Goal: Task Accomplishment & Management: Manage account settings

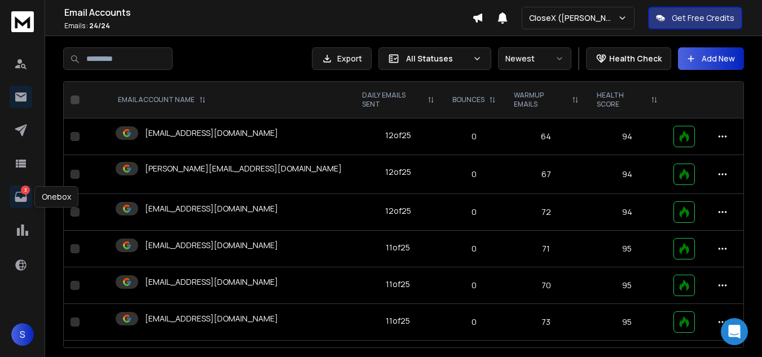
click at [17, 197] on icon at bounding box center [21, 197] width 12 height 10
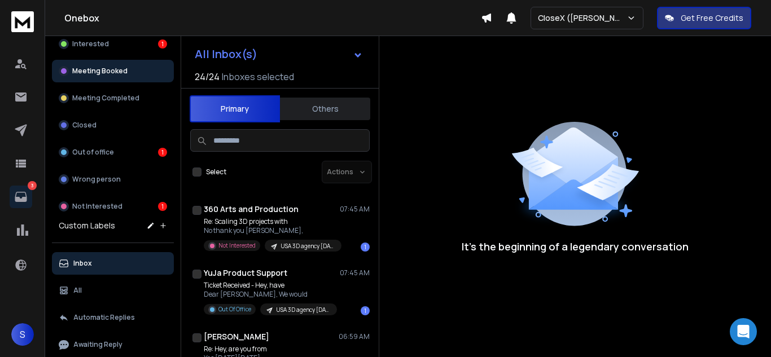
scroll to position [169, 0]
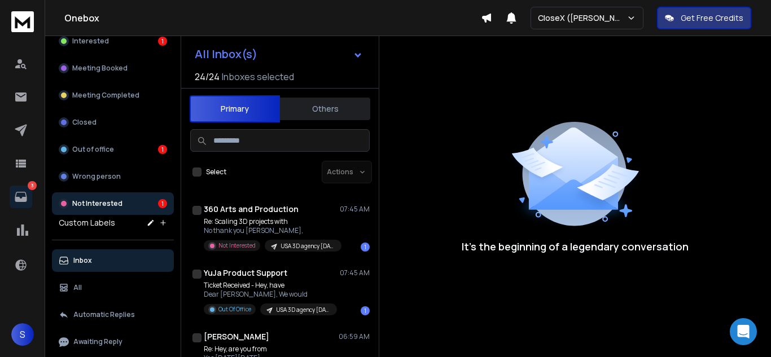
click at [123, 203] on button "Not Interested 1" at bounding box center [113, 203] width 122 height 23
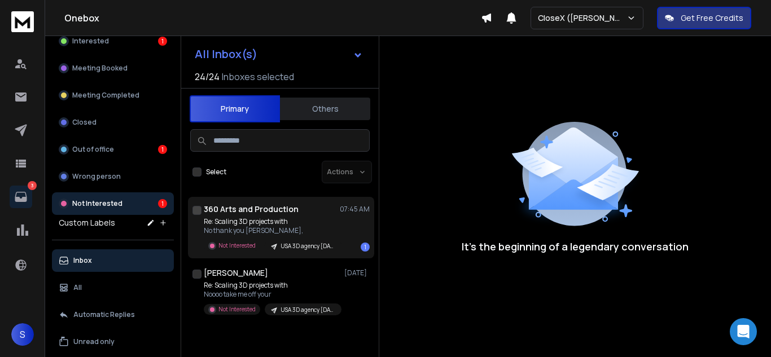
click at [282, 221] on p "Re: Scaling 3D projects with" at bounding box center [271, 221] width 135 height 9
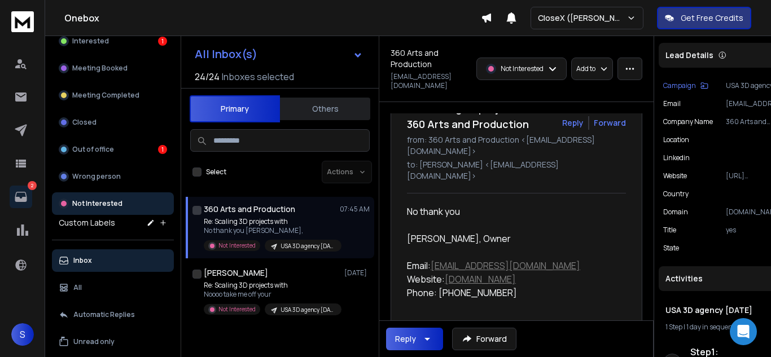
scroll to position [0, 0]
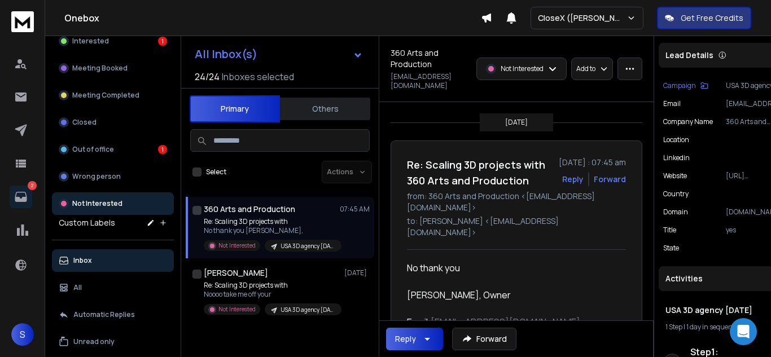
click at [696, 86] on p "Campaign" at bounding box center [679, 85] width 33 height 9
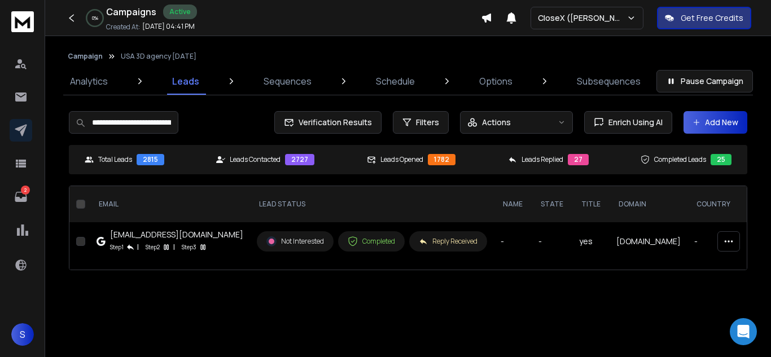
click at [539, 243] on td "-" at bounding box center [552, 241] width 41 height 38
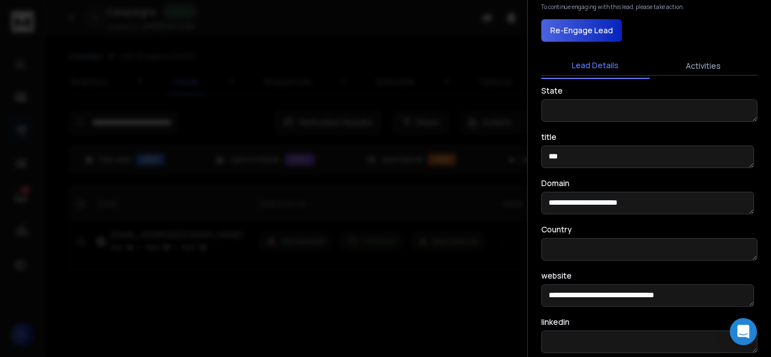
scroll to position [113, 0]
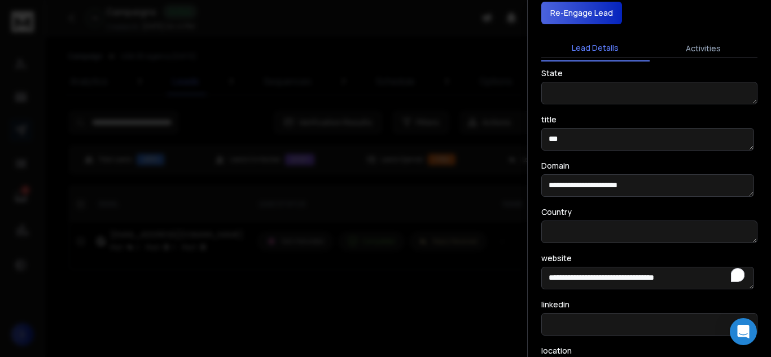
drag, startPoint x: 718, startPoint y: 282, endPoint x: 556, endPoint y: 279, distance: 161.4
click at [556, 279] on textarea "**********" at bounding box center [647, 278] width 213 height 23
click at [683, 278] on textarea "**********" at bounding box center [647, 278] width 213 height 23
drag, startPoint x: 711, startPoint y: 278, endPoint x: 514, endPoint y: 257, distance: 197.5
click at [514, 257] on body "**********" at bounding box center [385, 178] width 771 height 357
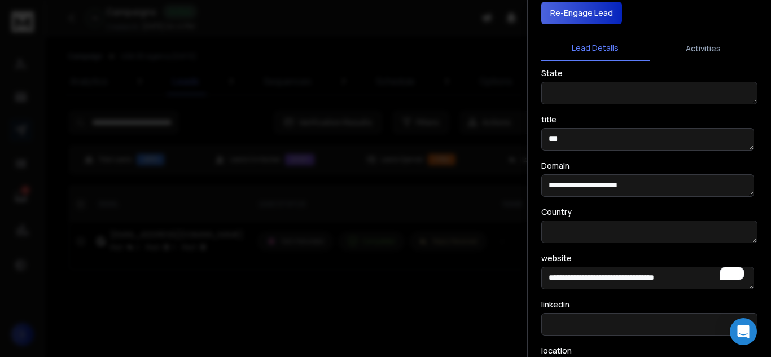
click at [348, 204] on div at bounding box center [385, 178] width 771 height 357
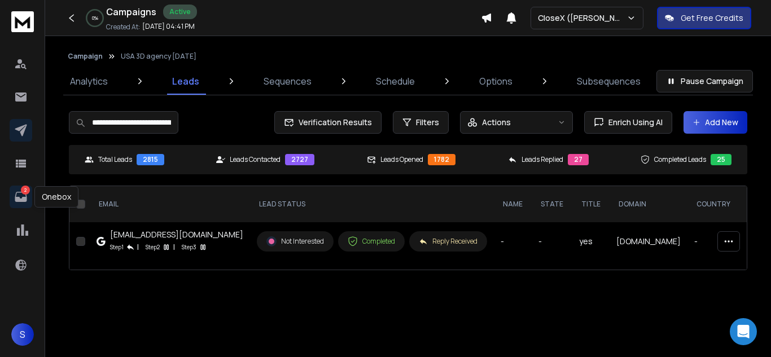
click at [24, 202] on icon at bounding box center [21, 197] width 14 height 14
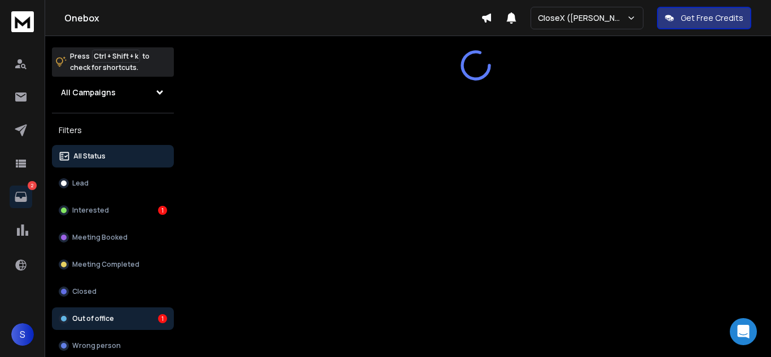
click at [103, 319] on div "All Status Lead Interested 1 Meeting Booked Meeting Completed Closed Out of off…" at bounding box center [113, 264] width 122 height 239
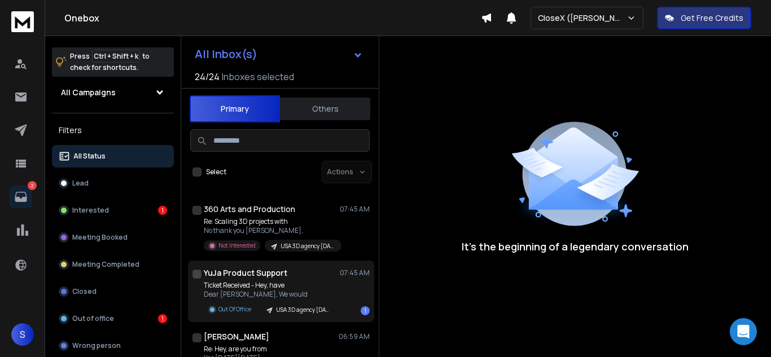
click at [295, 287] on p "Ticket Received - Hey, have" at bounding box center [270, 285] width 133 height 9
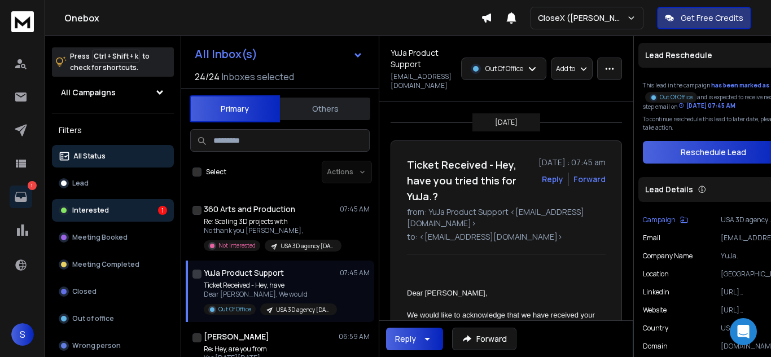
click at [116, 204] on button "Interested 1" at bounding box center [113, 210] width 122 height 23
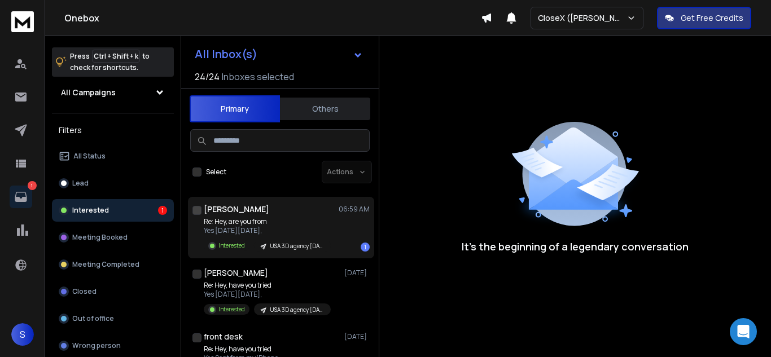
click at [291, 225] on p "Re: Hey, are you from" at bounding box center [267, 221] width 127 height 9
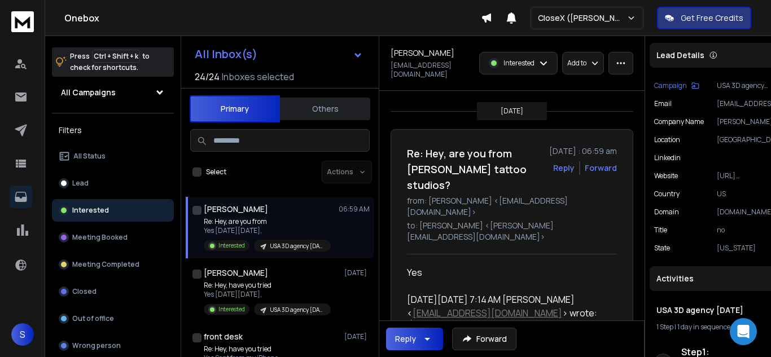
click at [687, 87] on p "Campaign" at bounding box center [670, 85] width 33 height 9
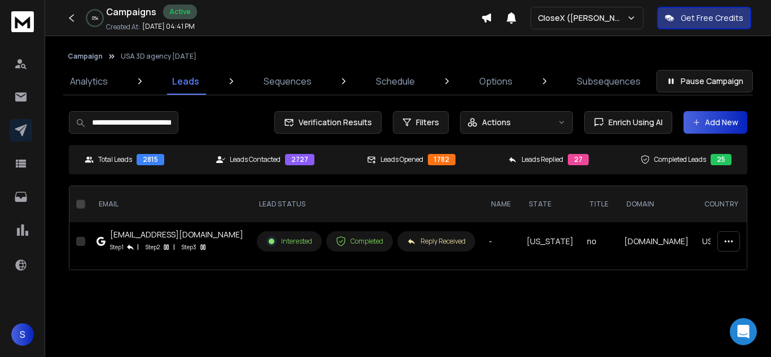
click at [541, 252] on td "[US_STATE]" at bounding box center [550, 241] width 60 height 38
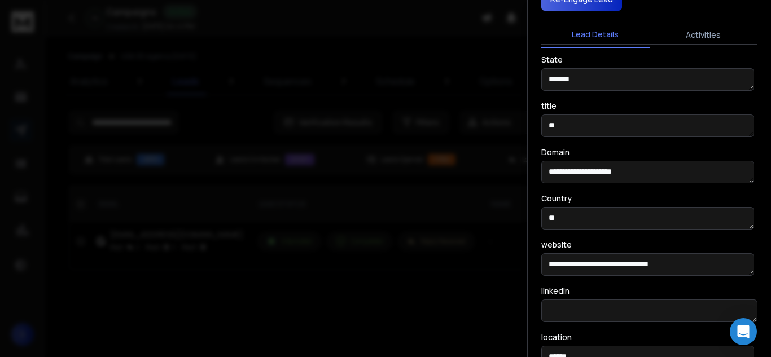
scroll to position [169, 0]
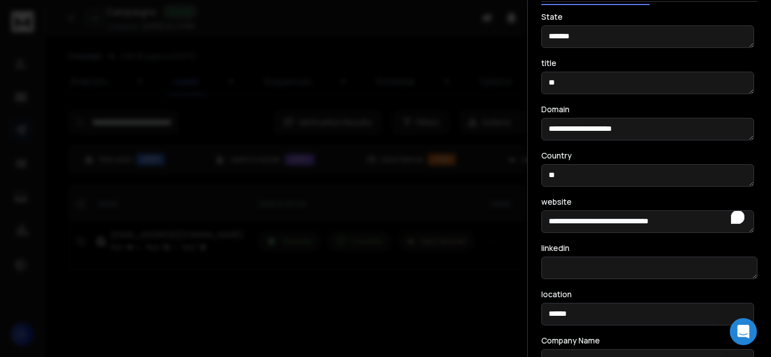
drag, startPoint x: 680, startPoint y: 222, endPoint x: 532, endPoint y: 224, distance: 148.4
click at [532, 224] on div "**********" at bounding box center [649, 178] width 244 height 357
click at [366, 76] on div at bounding box center [385, 178] width 771 height 357
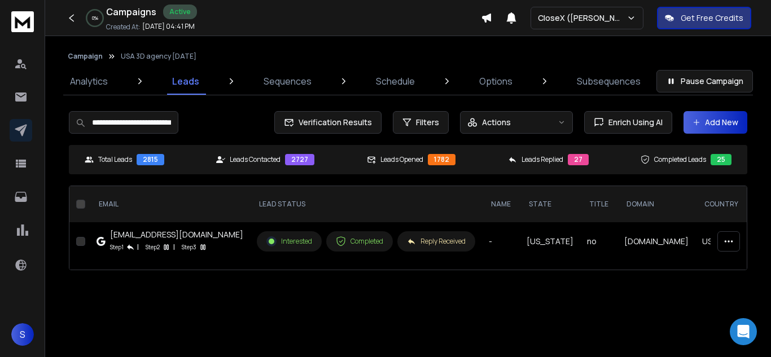
click at [469, 312] on div "**********" at bounding box center [385, 178] width 771 height 357
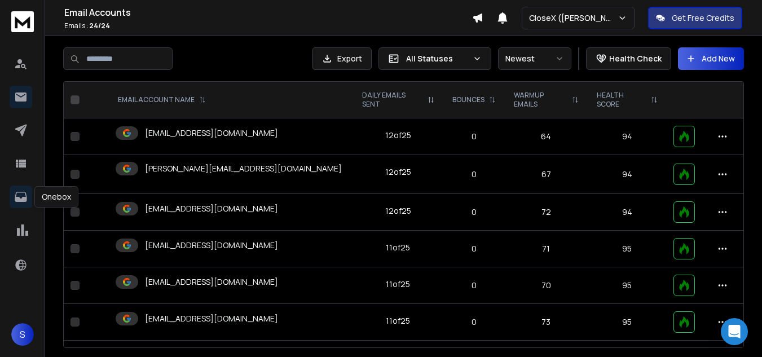
click at [25, 198] on icon at bounding box center [21, 197] width 12 height 10
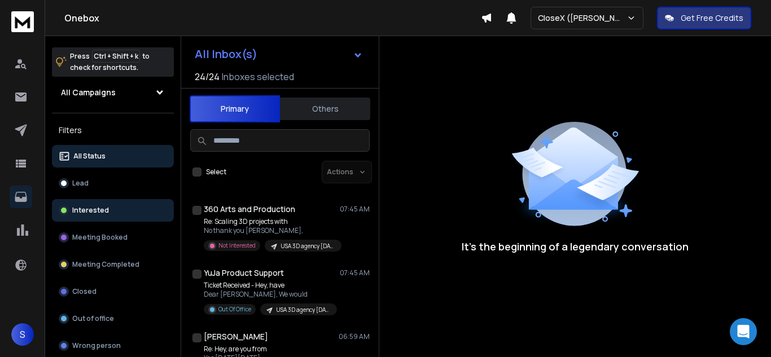
click at [102, 216] on button "Interested" at bounding box center [113, 210] width 122 height 23
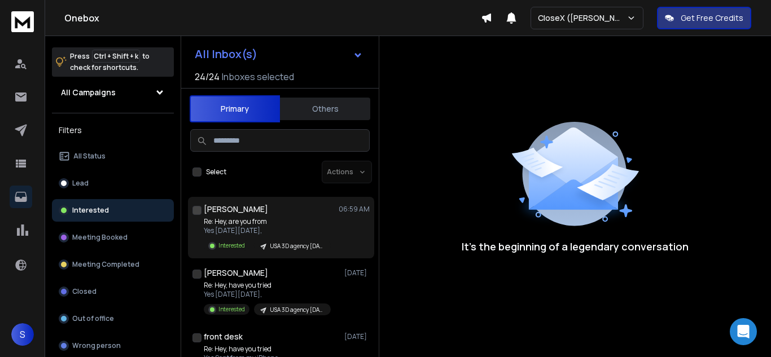
click at [283, 225] on p "Re: Hey, are you from" at bounding box center [267, 221] width 127 height 9
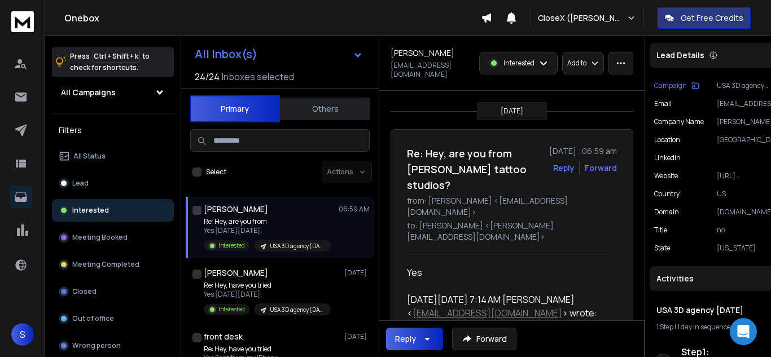
click at [687, 84] on p "Campaign" at bounding box center [670, 85] width 33 height 9
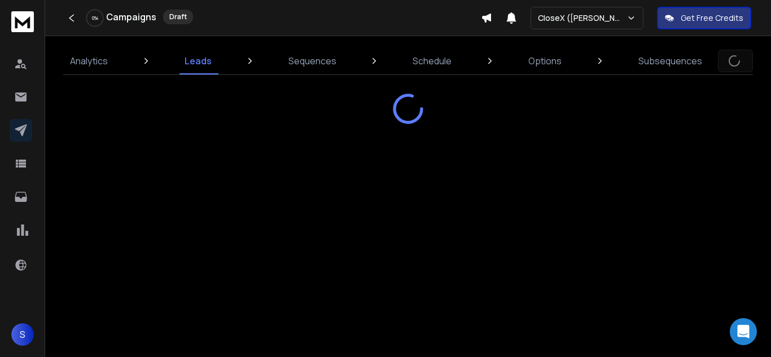
click at [709, 84] on div "Analytics Leads Sequences Schedule Options Subsequences" at bounding box center [408, 89] width 690 height 84
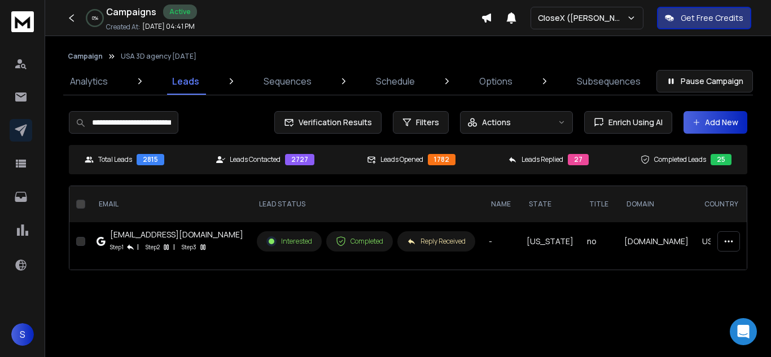
click at [489, 235] on td "-" at bounding box center [501, 241] width 38 height 38
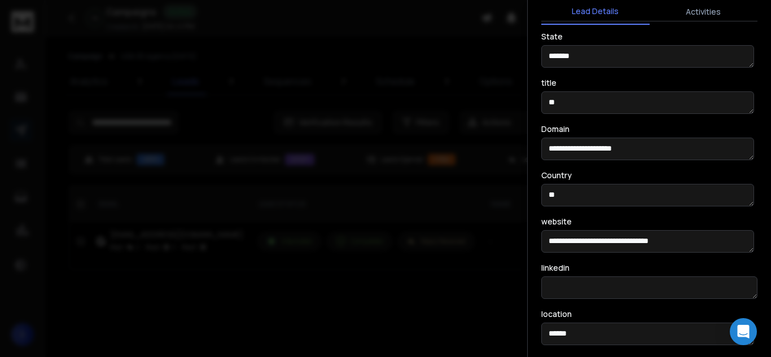
scroll to position [169, 0]
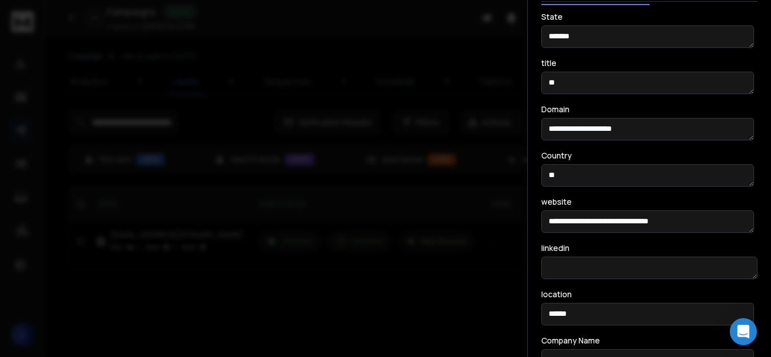
drag, startPoint x: 699, startPoint y: 222, endPoint x: 716, endPoint y: 222, distance: 16.9
click at [715, 222] on textarea "**********" at bounding box center [647, 222] width 213 height 23
drag, startPoint x: 725, startPoint y: 222, endPoint x: 517, endPoint y: 220, distance: 208.3
click at [517, 220] on body "**********" at bounding box center [385, 178] width 771 height 357
click at [367, 303] on div at bounding box center [385, 178] width 771 height 357
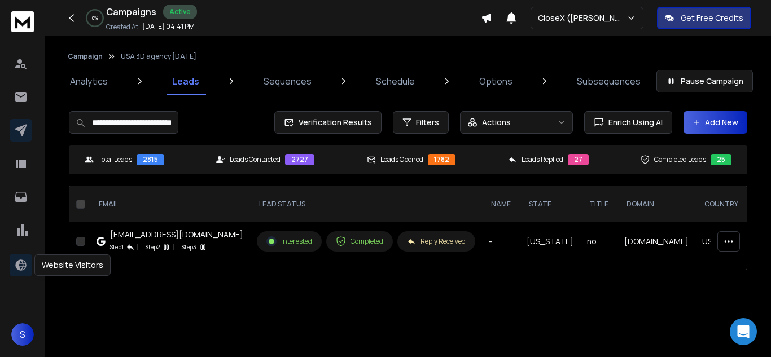
click at [21, 257] on link at bounding box center [21, 265] width 23 height 23
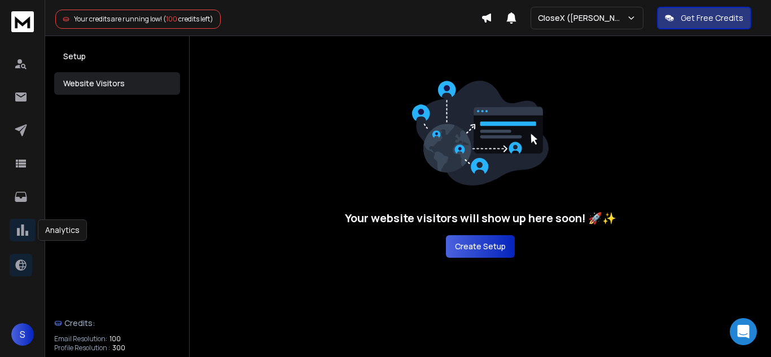
click at [17, 233] on icon at bounding box center [22, 230] width 11 height 11
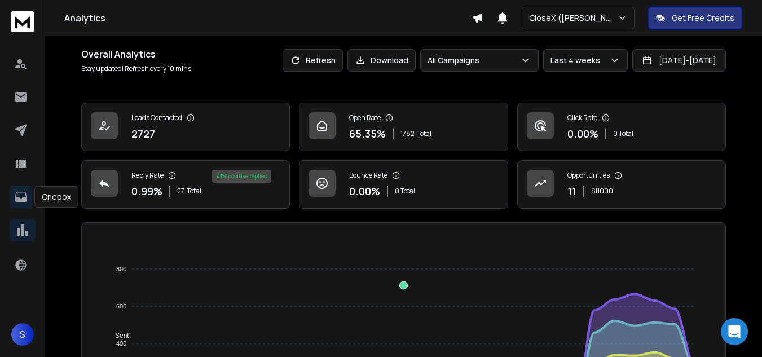
click at [17, 204] on link at bounding box center [21, 197] width 23 height 23
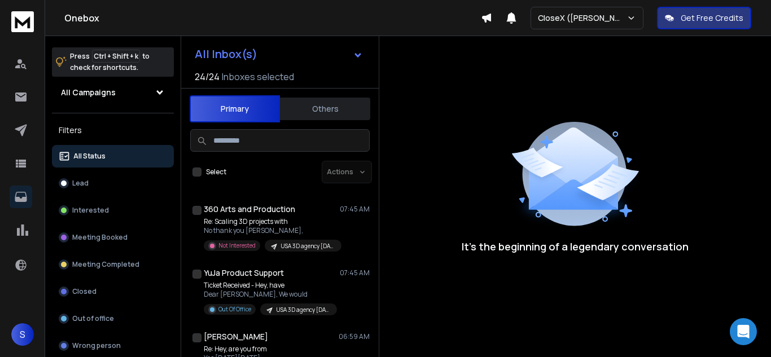
click at [105, 210] on p "Interested" at bounding box center [90, 210] width 37 height 9
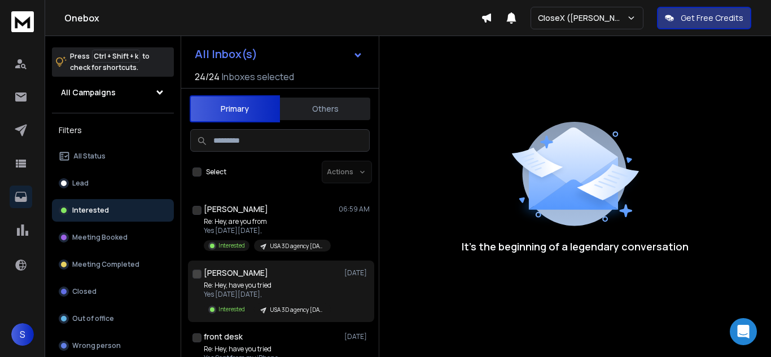
click at [305, 272] on div "[PERSON_NAME] [DATE]" at bounding box center [287, 273] width 166 height 11
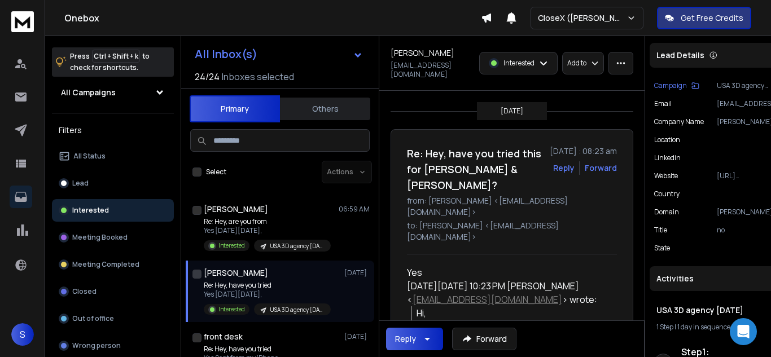
click at [687, 86] on p "Campaign" at bounding box center [670, 85] width 33 height 9
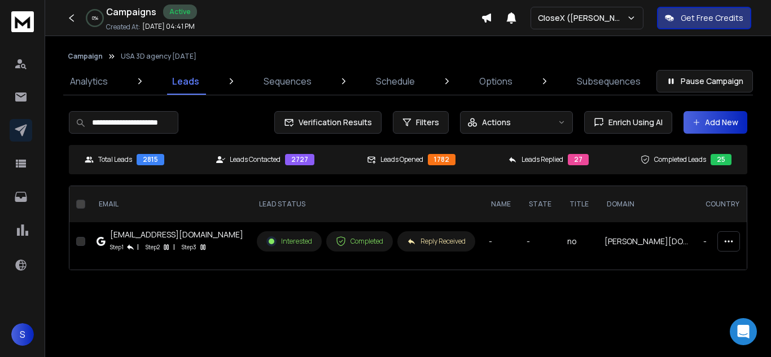
click at [520, 255] on td "-" at bounding box center [540, 241] width 41 height 38
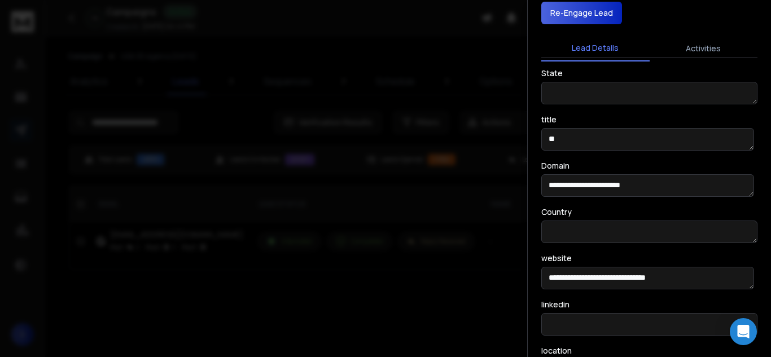
scroll to position [169, 0]
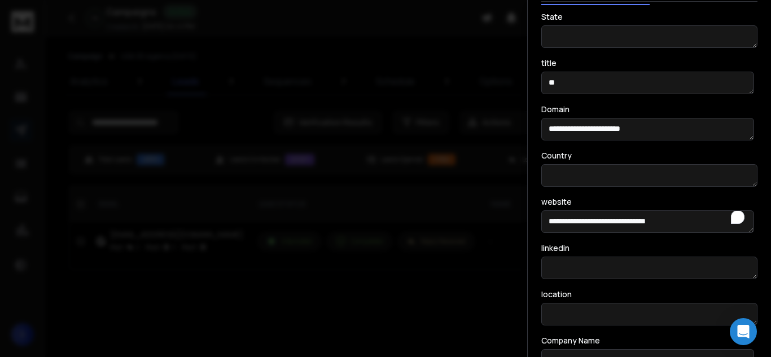
drag, startPoint x: 661, startPoint y: 220, endPoint x: 533, endPoint y: 218, distance: 128.1
click at [533, 218] on div "**********" at bounding box center [649, 178] width 244 height 357
click at [431, 248] on div at bounding box center [385, 178] width 771 height 357
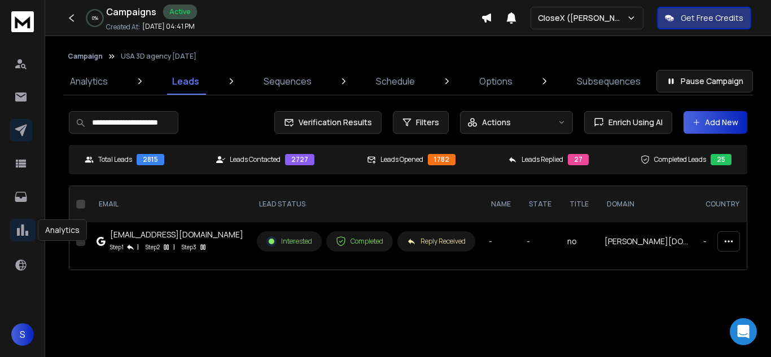
click at [24, 228] on icon at bounding box center [22, 230] width 11 height 11
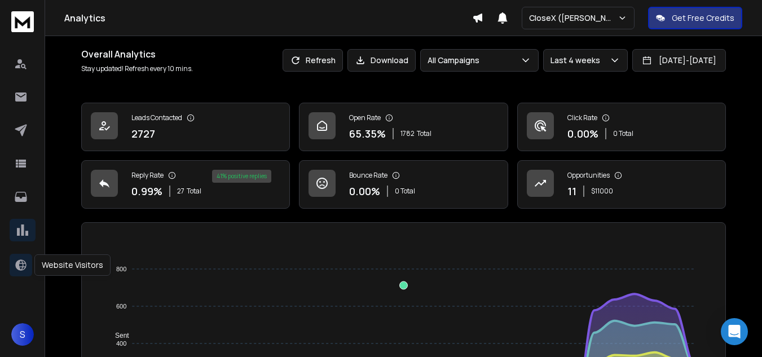
click at [21, 261] on icon at bounding box center [20, 265] width 11 height 11
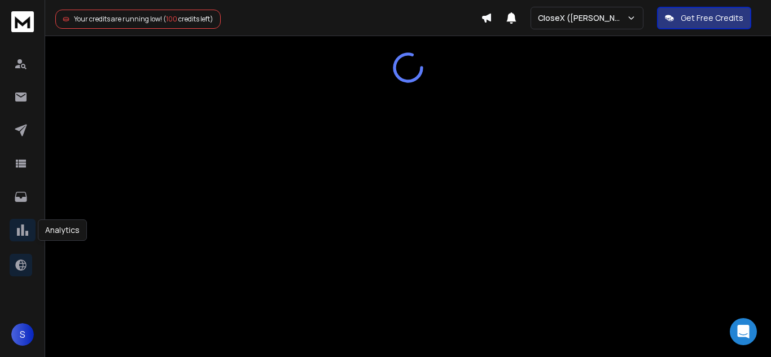
click at [23, 233] on icon at bounding box center [22, 230] width 11 height 11
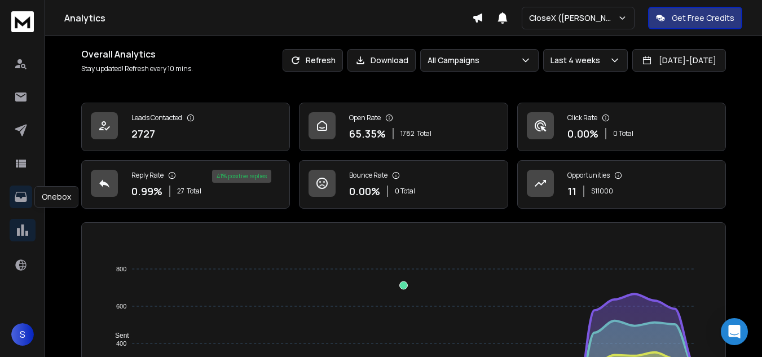
click at [23, 200] on icon at bounding box center [21, 197] width 12 height 10
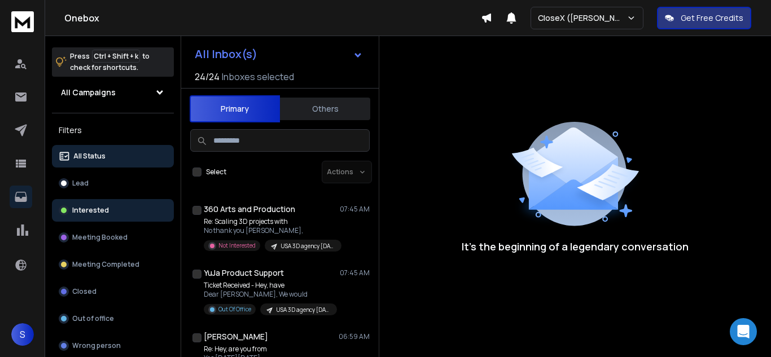
click at [87, 211] on p "Interested" at bounding box center [90, 210] width 37 height 9
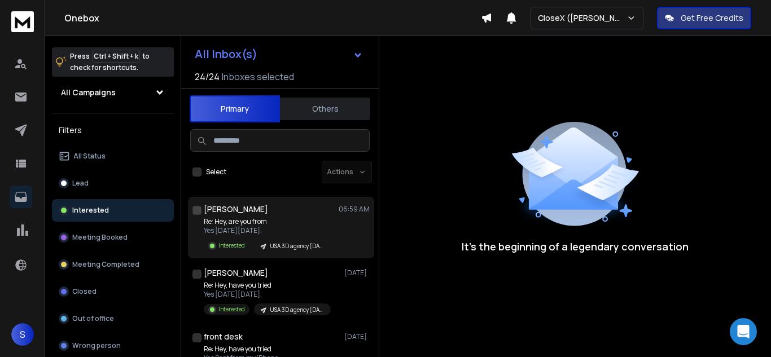
scroll to position [56, 0]
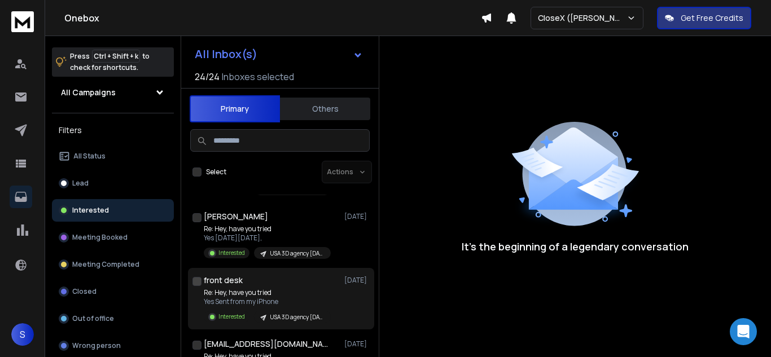
click at [309, 288] on div "front desk [DATE] Re: Hey, have you tried Yes Sent from my iPhone Interested US…" at bounding box center [287, 299] width 166 height 48
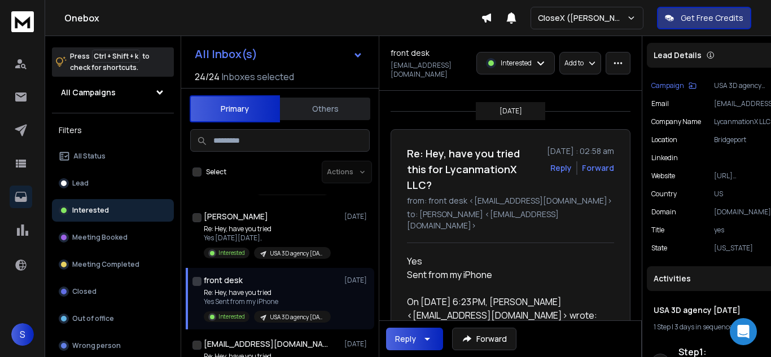
click at [684, 85] on p "Campaign" at bounding box center [667, 85] width 33 height 9
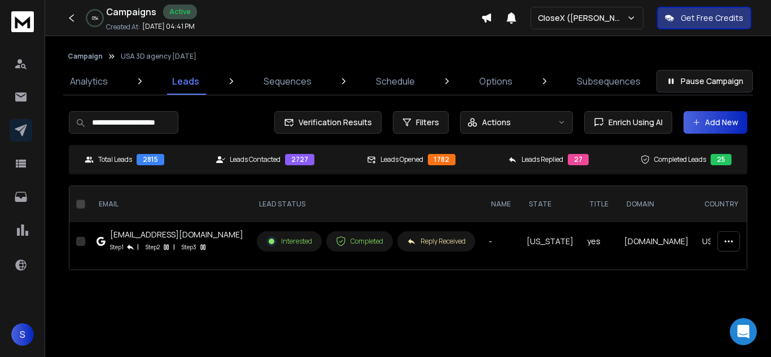
click at [482, 244] on td "-" at bounding box center [501, 241] width 38 height 38
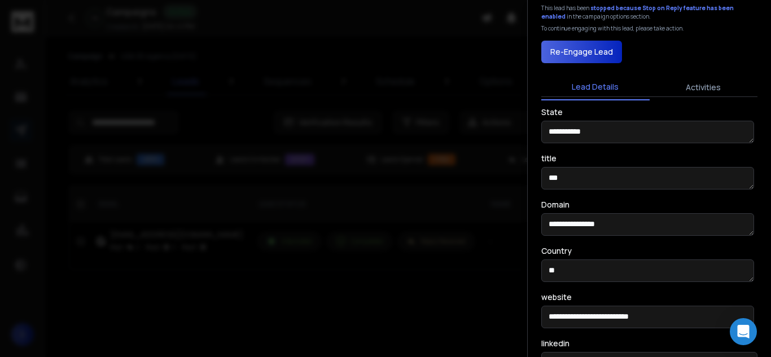
scroll to position [169, 0]
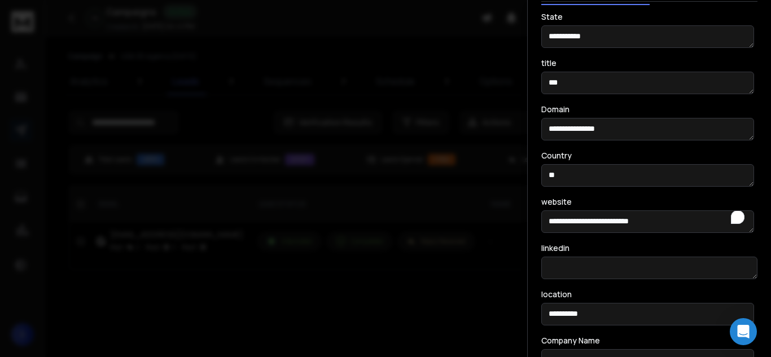
drag, startPoint x: 702, startPoint y: 225, endPoint x: 491, endPoint y: 217, distance: 210.7
click at [491, 217] on body "**********" at bounding box center [385, 178] width 771 height 357
click at [279, 84] on div at bounding box center [385, 178] width 771 height 357
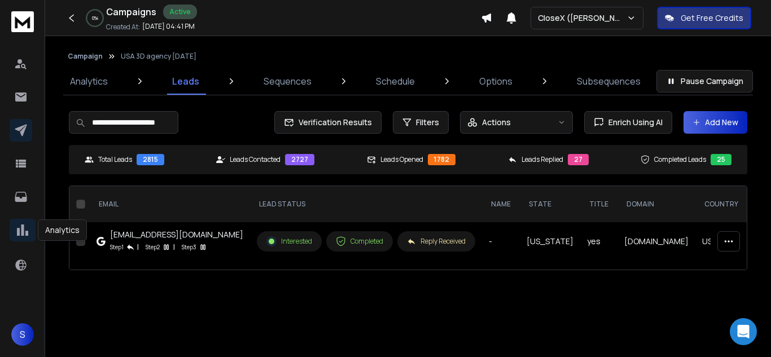
click at [23, 224] on icon at bounding box center [22, 230] width 17 height 17
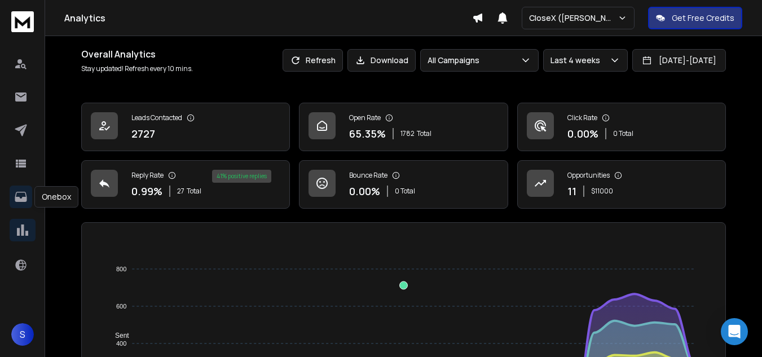
click at [19, 199] on icon at bounding box center [21, 197] width 12 height 10
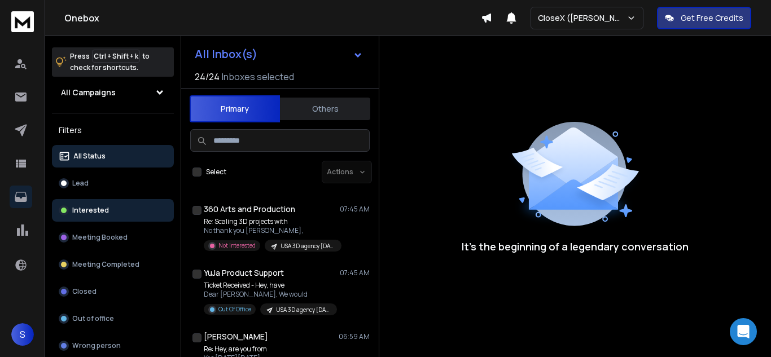
click at [107, 204] on button "Interested" at bounding box center [113, 210] width 122 height 23
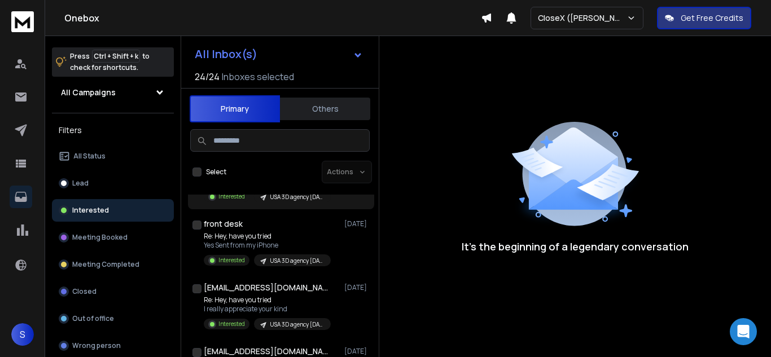
scroll to position [169, 0]
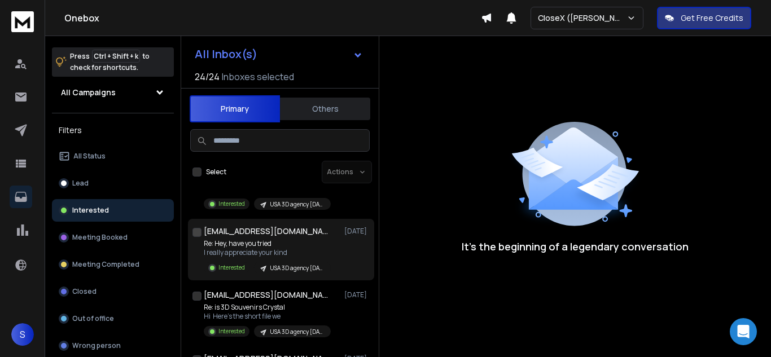
click at [303, 246] on p "Re: Hey, have you tried" at bounding box center [267, 243] width 127 height 9
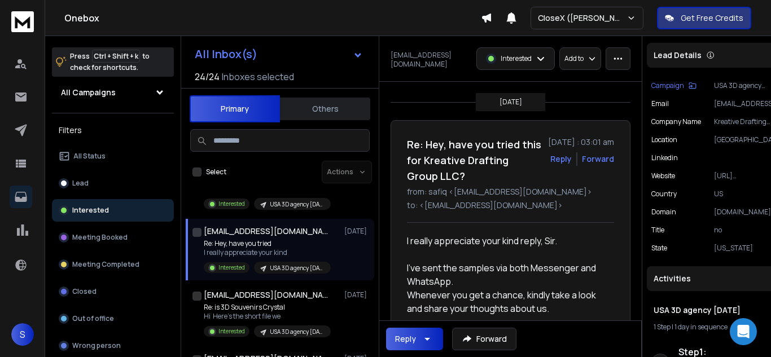
click at [684, 86] on p "Campaign" at bounding box center [667, 85] width 33 height 9
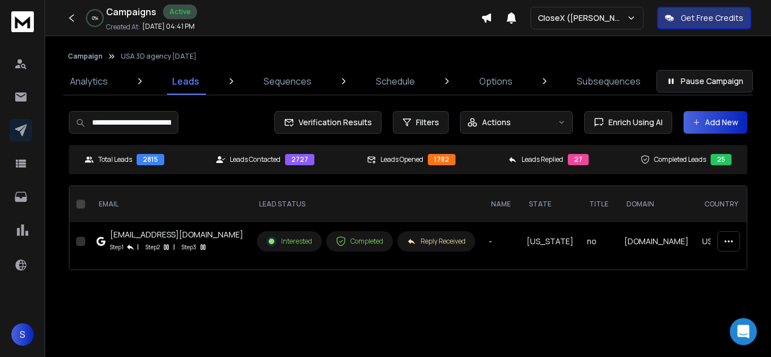
click at [580, 245] on td "no" at bounding box center [598, 241] width 37 height 38
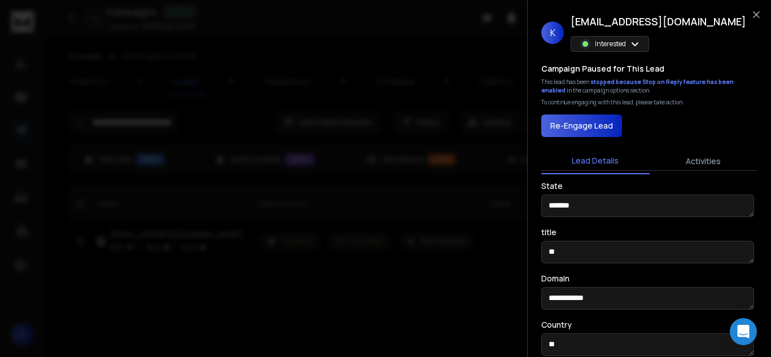
scroll to position [169, 0]
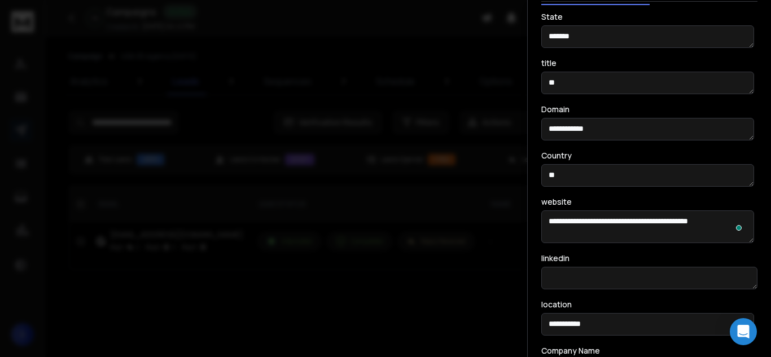
drag, startPoint x: 546, startPoint y: 223, endPoint x: 773, endPoint y: 218, distance: 226.4
click at [770, 218] on html "**********" at bounding box center [385, 178] width 771 height 357
click at [377, 239] on div at bounding box center [385, 178] width 771 height 357
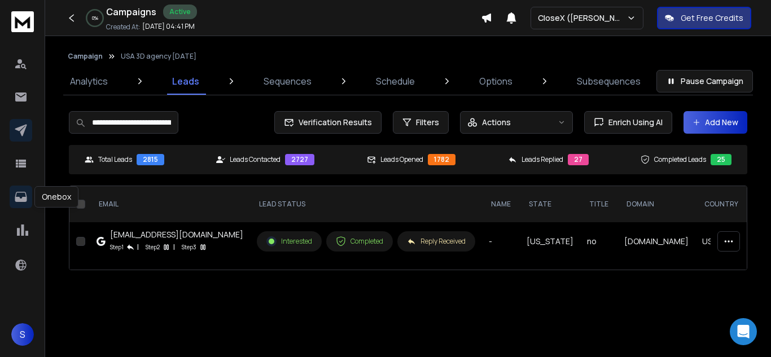
click at [26, 191] on icon at bounding box center [21, 197] width 14 height 14
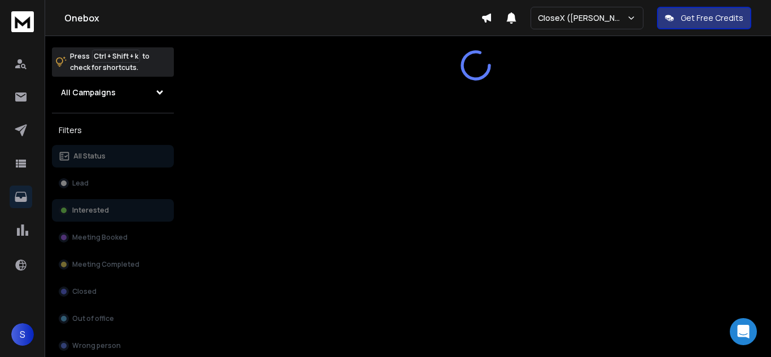
click at [120, 215] on div "All Status Lead Interested Meeting Booked Meeting Completed Closed Out of offic…" at bounding box center [113, 264] width 122 height 239
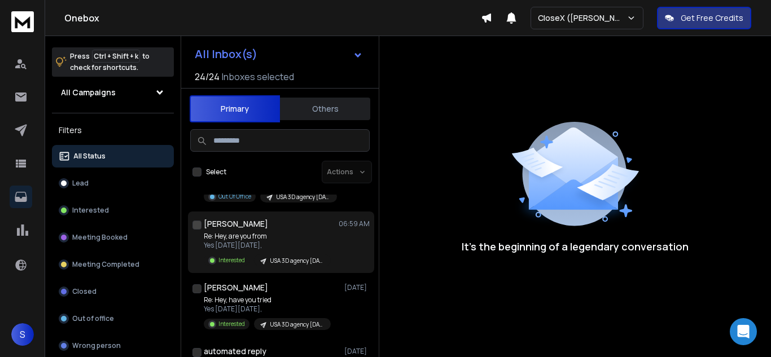
scroll to position [169, 0]
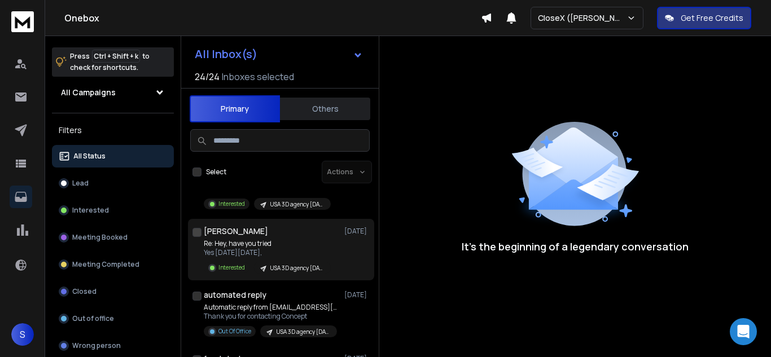
click at [295, 257] on p "Yes [DATE][DATE]," at bounding box center [267, 252] width 127 height 9
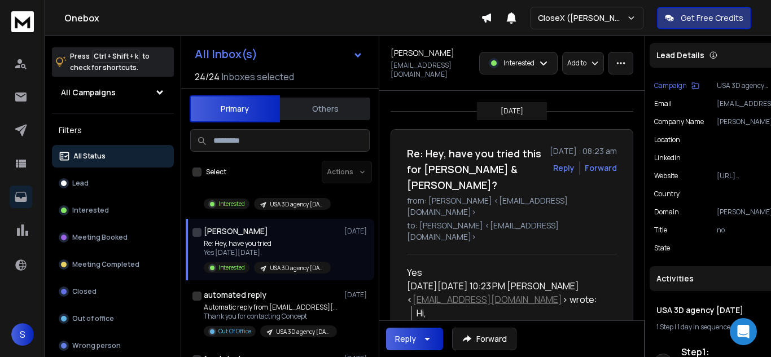
click at [687, 86] on p "Campaign" at bounding box center [670, 85] width 33 height 9
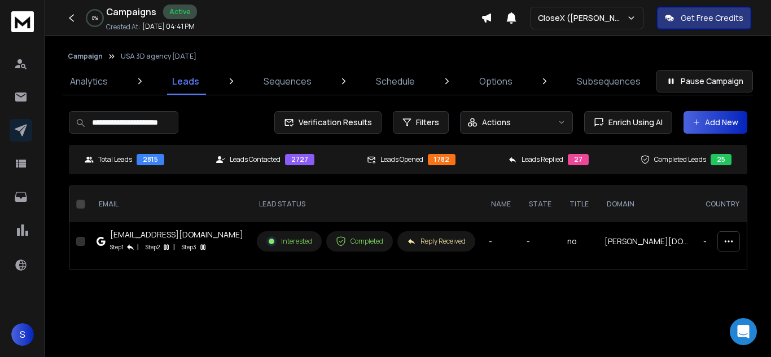
click at [482, 242] on td "-" at bounding box center [501, 241] width 38 height 38
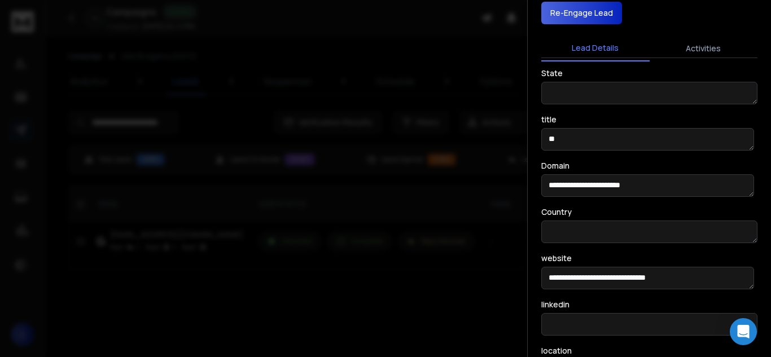
scroll to position [169, 0]
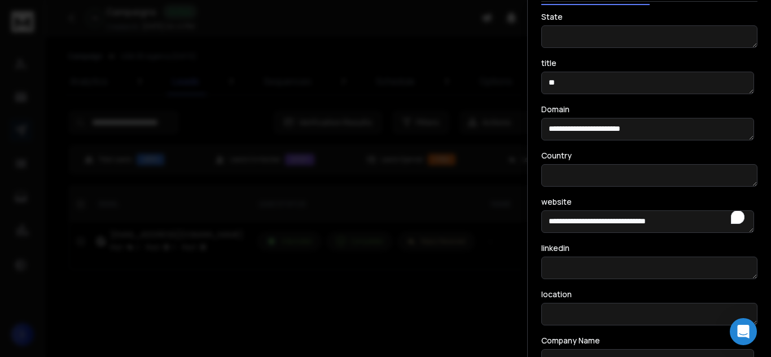
drag, startPoint x: 707, startPoint y: 225, endPoint x: 490, endPoint y: 222, distance: 216.7
click at [490, 222] on body "**********" at bounding box center [385, 178] width 771 height 357
click at [139, 106] on div at bounding box center [385, 178] width 771 height 357
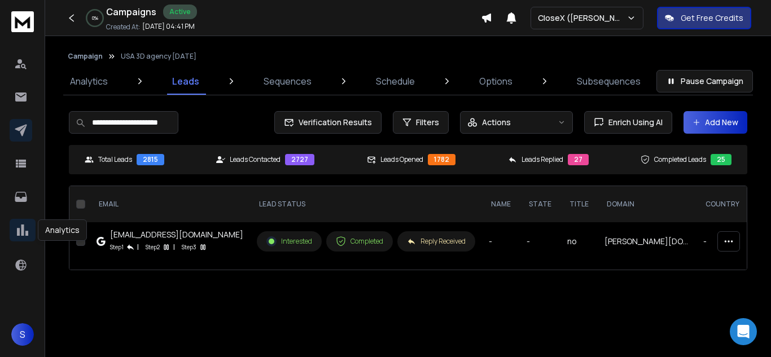
click at [19, 229] on icon at bounding box center [22, 230] width 11 height 11
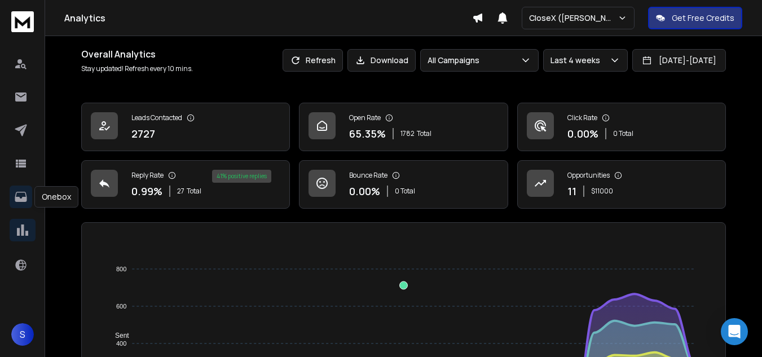
click at [20, 203] on icon at bounding box center [21, 197] width 14 height 14
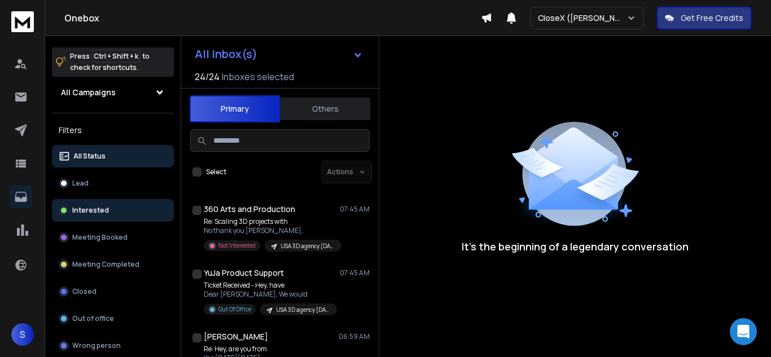
click at [90, 213] on p "Interested" at bounding box center [90, 210] width 37 height 9
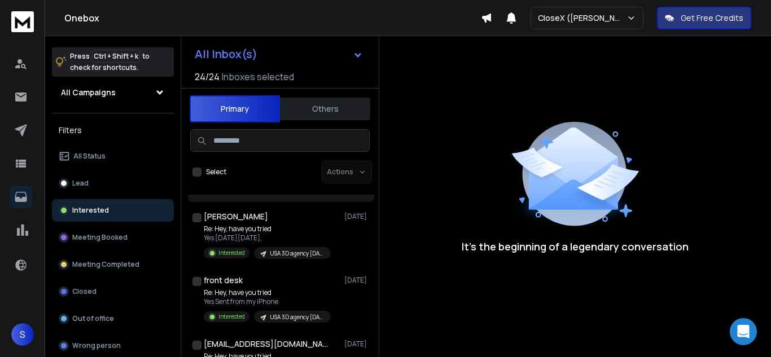
scroll to position [113, 0]
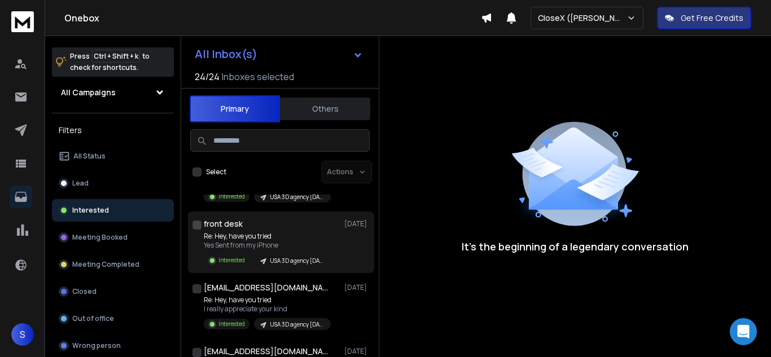
click at [284, 234] on p "Re: Hey, have you tried" at bounding box center [267, 236] width 127 height 9
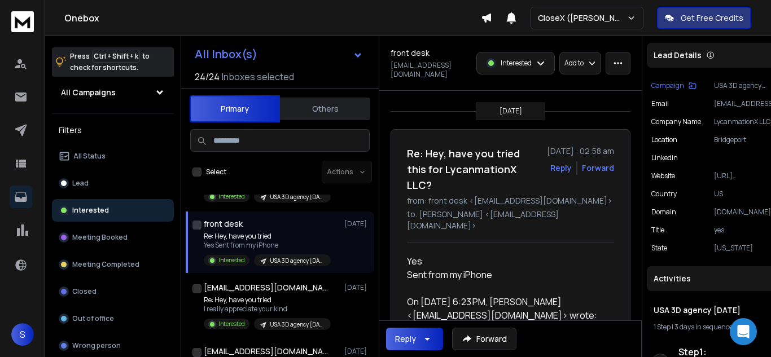
click at [699, 80] on div "Campaign USA 3D agency [DATE] Email [EMAIL_ADDRESS][DOMAIN_NAME] Company Name L…" at bounding box center [714, 167] width 135 height 199
click at [684, 85] on p "Campaign" at bounding box center [667, 85] width 33 height 9
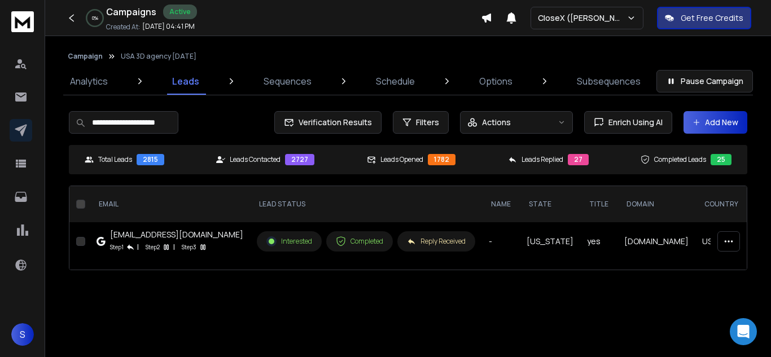
click at [482, 241] on td "-" at bounding box center [501, 241] width 38 height 38
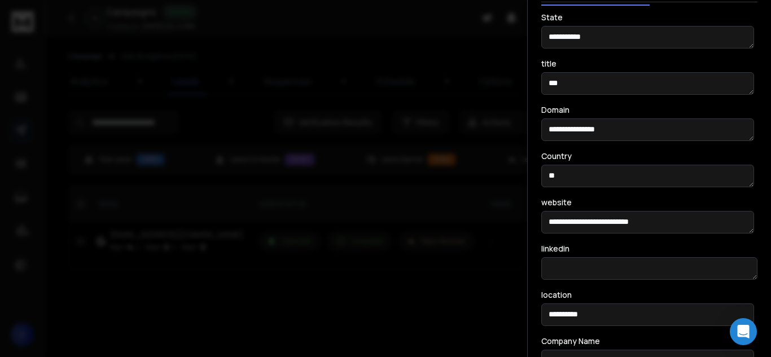
scroll to position [169, 0]
drag, startPoint x: 707, startPoint y: 222, endPoint x: 716, endPoint y: 222, distance: 9.6
click at [709, 222] on textarea "**********" at bounding box center [647, 222] width 213 height 23
drag, startPoint x: 720, startPoint y: 222, endPoint x: 480, endPoint y: 223, distance: 239.3
click at [480, 223] on body "**********" at bounding box center [385, 178] width 771 height 357
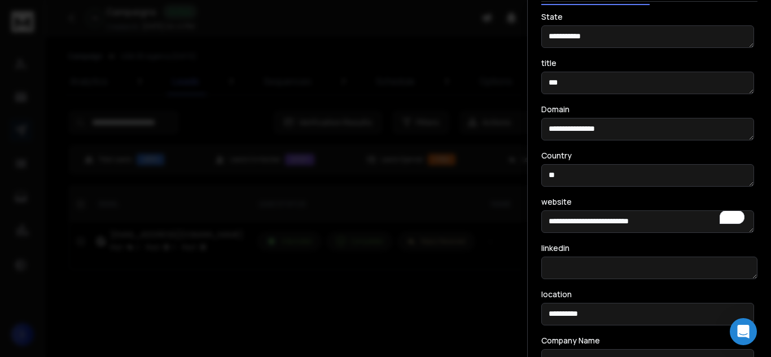
click at [228, 156] on div at bounding box center [385, 178] width 771 height 357
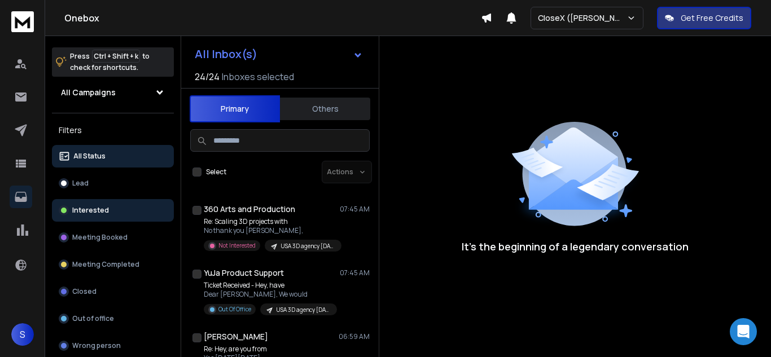
click at [94, 213] on p "Interested" at bounding box center [90, 210] width 37 height 9
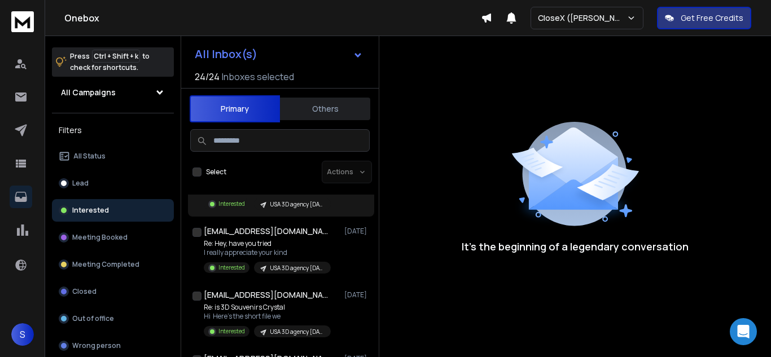
scroll to position [226, 0]
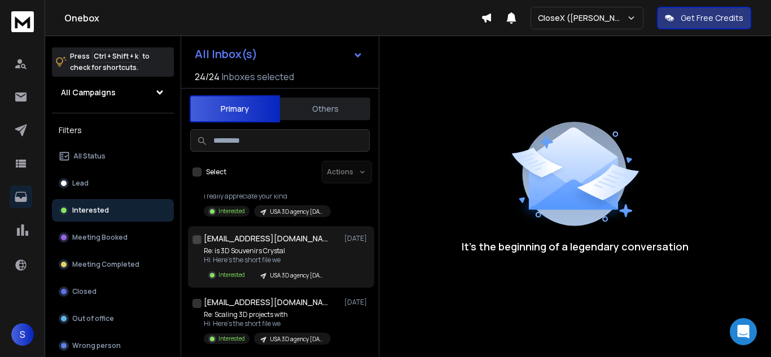
click at [292, 248] on p "Re: is 3D Souvenirs Crystal" at bounding box center [267, 251] width 127 height 9
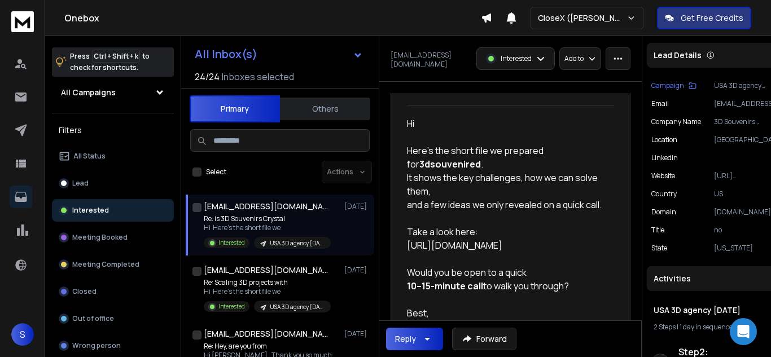
scroll to position [282, 0]
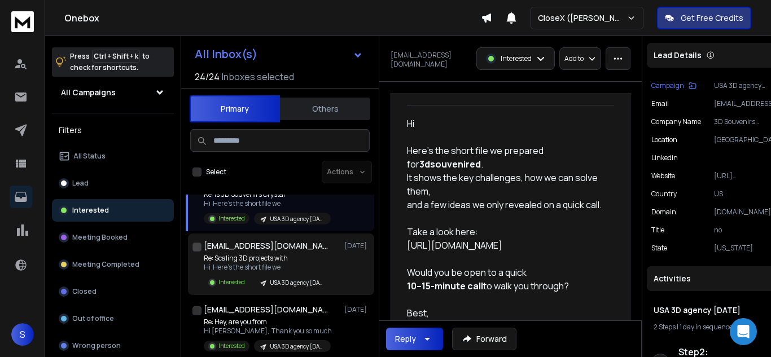
click at [277, 253] on div "[EMAIL_ADDRESS][DOMAIN_NAME] [DATE] Re: Scaling 3D projects with Hi Here’s the …" at bounding box center [287, 264] width 166 height 48
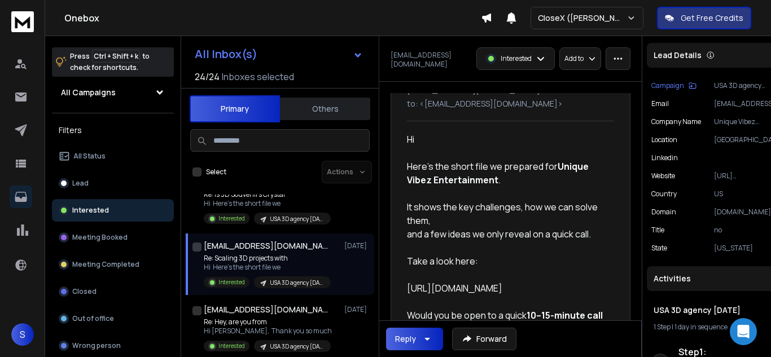
scroll to position [0, 0]
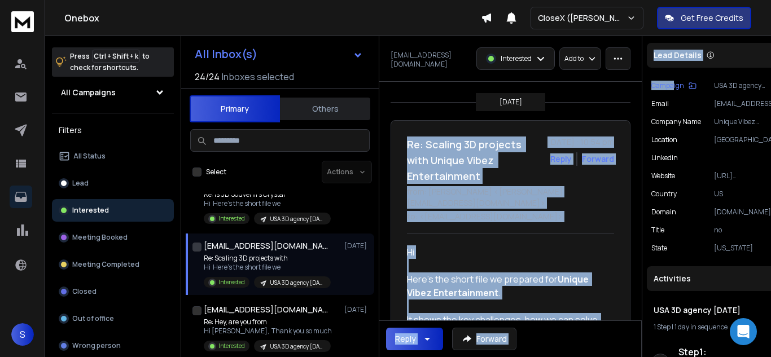
drag, startPoint x: 787, startPoint y: 90, endPoint x: 808, endPoint y: 93, distance: 20.4
click at [770, 93] on html "Your warmest leads are on your site – Turn visits into conversations Reach Out …" at bounding box center [385, 178] width 771 height 357
click at [590, 273] on strong "Unique Vibez Entertainment" at bounding box center [498, 286] width 183 height 26
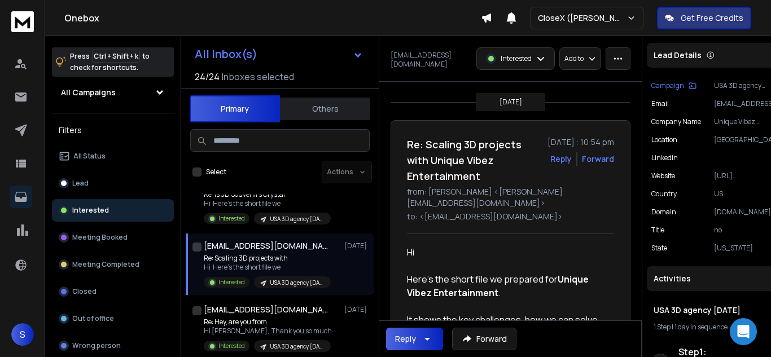
scroll to position [339, 0]
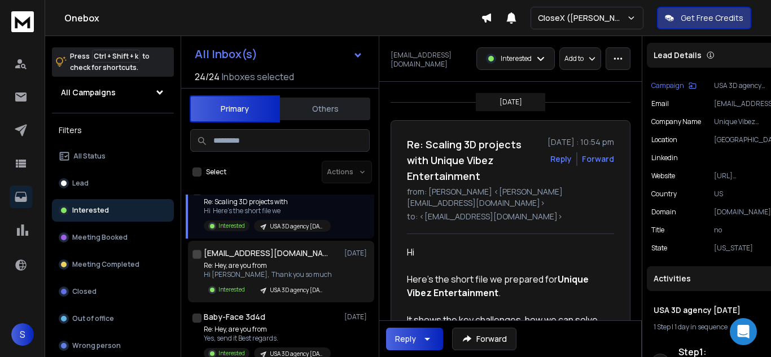
click at [244, 257] on h1 "[EMAIL_ADDRESS][DOMAIN_NAME]" at bounding box center [266, 253] width 124 height 11
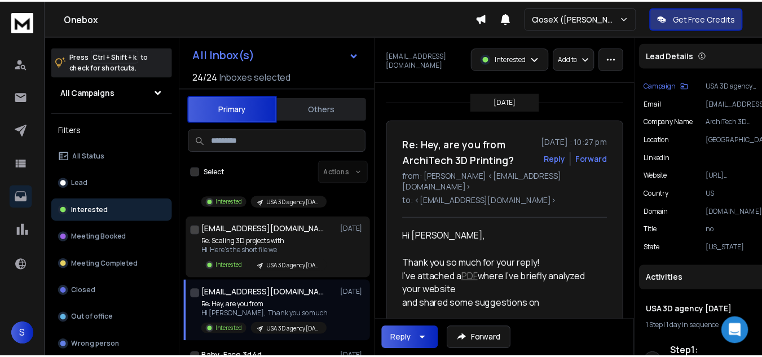
scroll to position [282, 0]
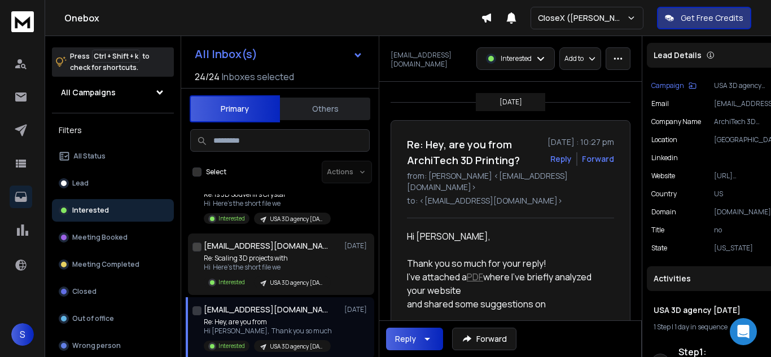
click at [265, 246] on h1 "[EMAIL_ADDRESS][DOMAIN_NAME]" at bounding box center [266, 245] width 124 height 11
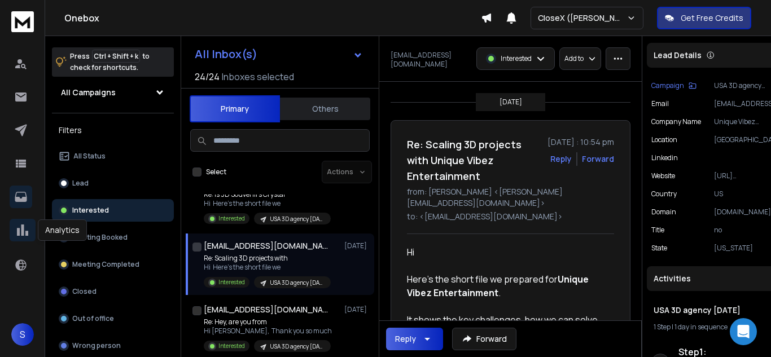
click at [23, 234] on icon at bounding box center [22, 230] width 11 height 11
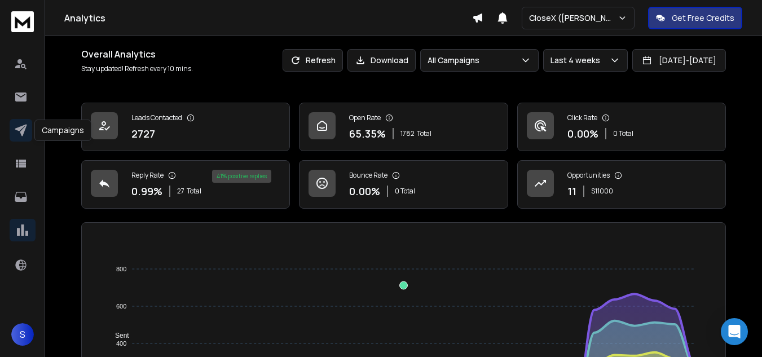
click at [27, 134] on icon at bounding box center [21, 131] width 14 height 14
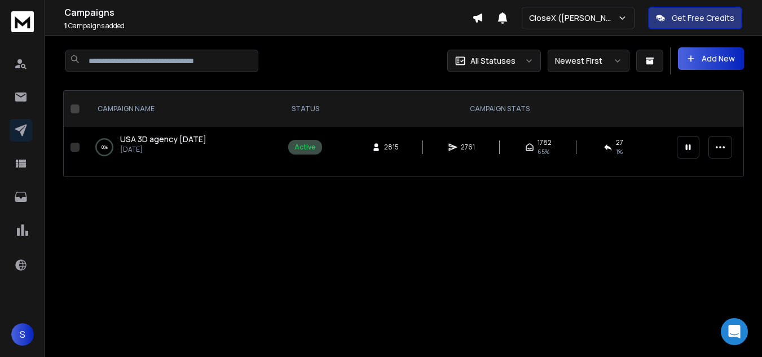
click at [233, 151] on div "0 % USA 3D agency 9/5/2025 8 days ago" at bounding box center [182, 147] width 175 height 27
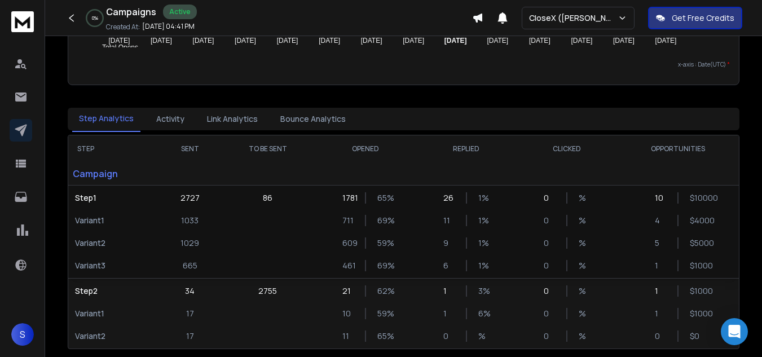
scroll to position [464, 0]
